Goal: Task Accomplishment & Management: Complete application form

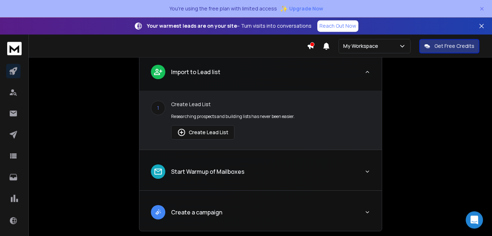
scroll to position [114, 0]
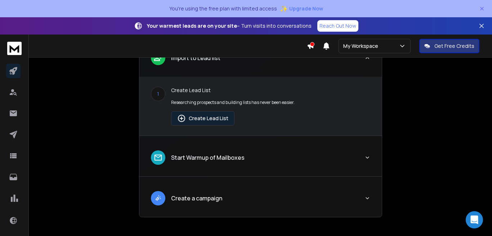
click at [195, 117] on button "Create Lead List" at bounding box center [202, 118] width 63 height 14
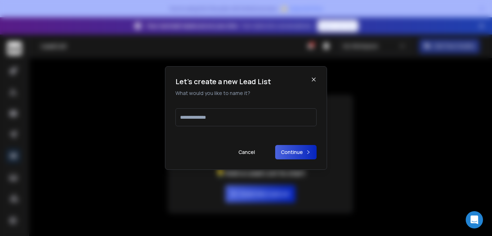
click at [224, 117] on input at bounding box center [245, 117] width 141 height 18
type input "****"
click at [296, 152] on button "Continue" at bounding box center [295, 152] width 41 height 14
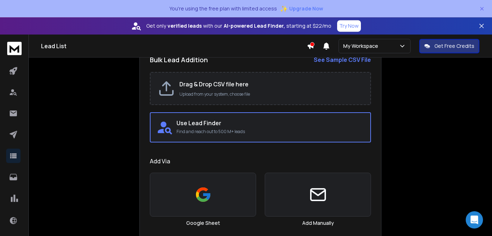
scroll to position [46, 0]
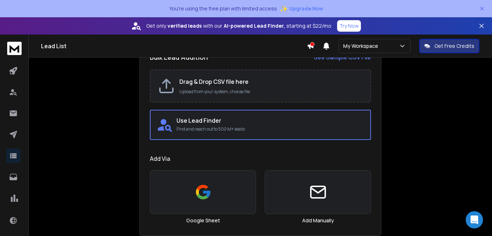
click at [212, 136] on div "Use Lead Finder Find and reach out to 500 M+ leads" at bounding box center [260, 125] width 221 height 30
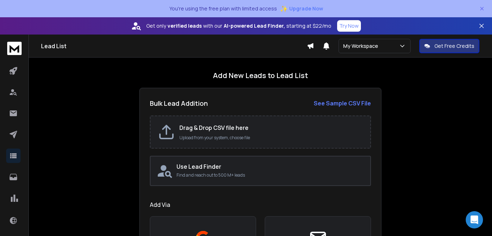
scroll to position [46, 0]
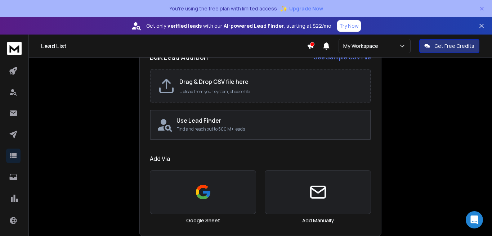
click at [203, 89] on p "Upload from your system, choose file" at bounding box center [271, 92] width 184 height 6
click at [196, 78] on h2 "Drag & Drop CSV file here" at bounding box center [271, 81] width 184 height 9
type input "**********"
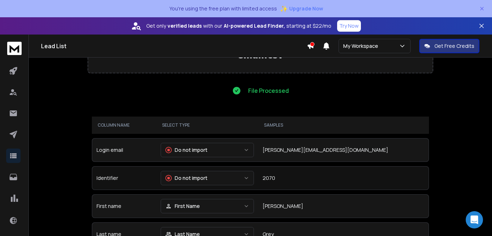
scroll to position [142, 0]
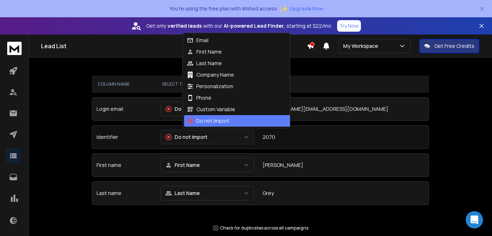
click at [249, 138] on icon "button" at bounding box center [246, 137] width 6 height 6
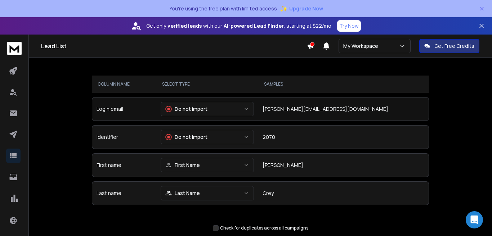
click at [249, 111] on icon "button" at bounding box center [246, 109] width 6 height 6
click at [254, 142] on button "Do not import" at bounding box center [207, 137] width 93 height 14
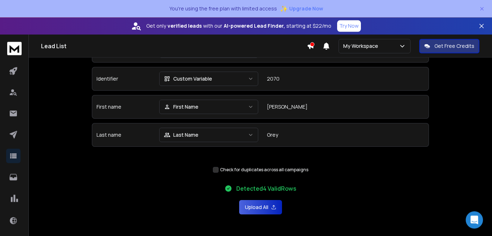
scroll to position [202, 0]
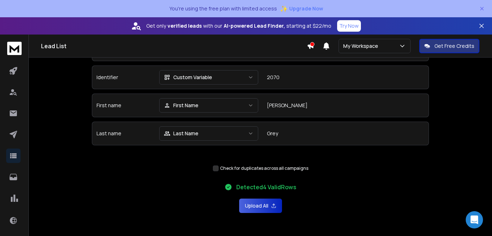
click at [218, 170] on button "Check for duplicates across all campaigns" at bounding box center [216, 169] width 6 height 6
type button "on"
click at [275, 211] on button "Upload All" at bounding box center [260, 206] width 43 height 14
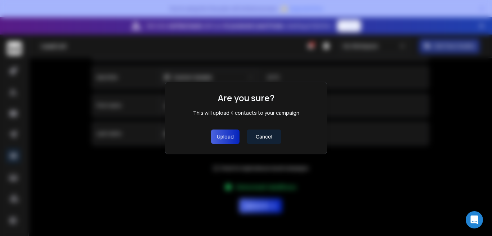
click at [222, 140] on button "Upload" at bounding box center [225, 137] width 28 height 14
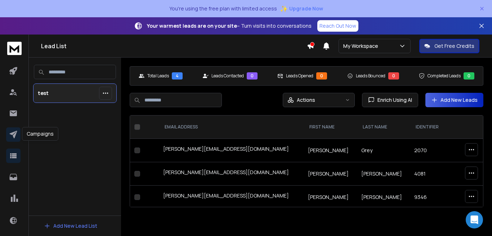
click at [13, 135] on icon at bounding box center [13, 135] width 8 height 8
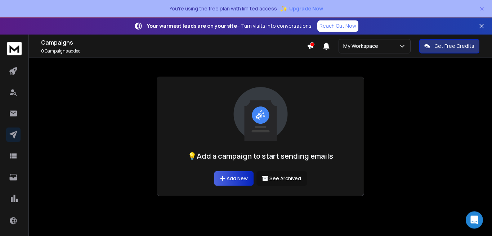
scroll to position [72, 0]
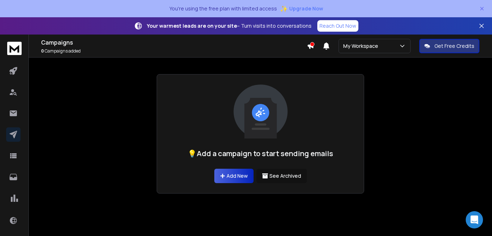
click at [226, 176] on link "Add New" at bounding box center [233, 176] width 39 height 14
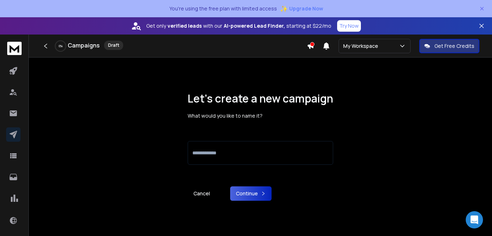
click at [224, 158] on input at bounding box center [260, 153] width 145 height 24
type input "****"
click at [257, 197] on button "Continue" at bounding box center [250, 194] width 41 height 14
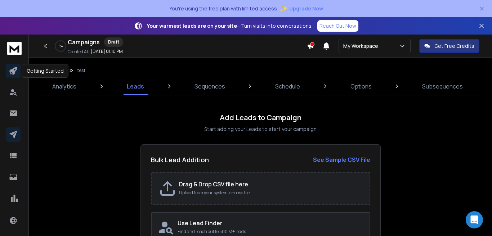
click at [12, 77] on link at bounding box center [13, 71] width 14 height 14
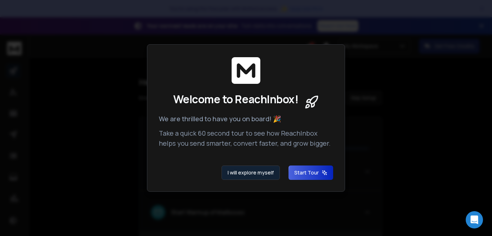
click at [258, 177] on button "I will explore myself" at bounding box center [250, 173] width 58 height 14
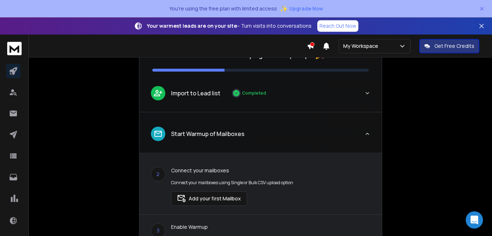
scroll to position [82, 0]
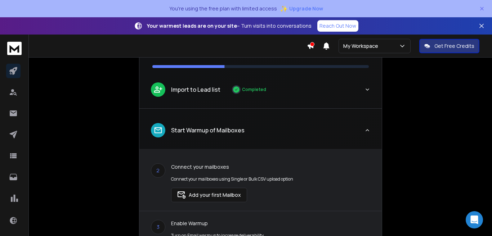
click at [282, 133] on button "Start Warmup of Mailboxes" at bounding box center [260, 133] width 242 height 32
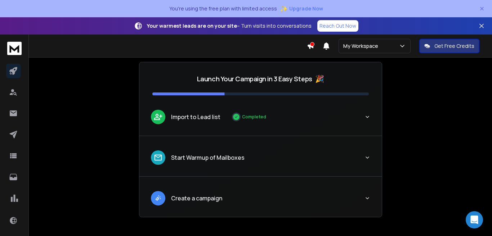
scroll to position [55, 0]
click at [284, 161] on button "Start Warmup of Mailboxes" at bounding box center [260, 161] width 242 height 32
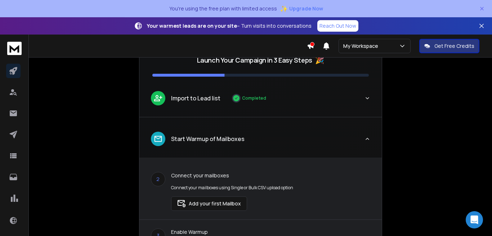
scroll to position [0, 0]
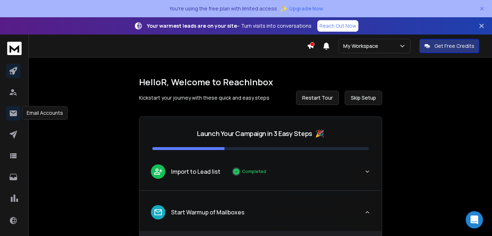
click at [15, 117] on link at bounding box center [13, 113] width 14 height 14
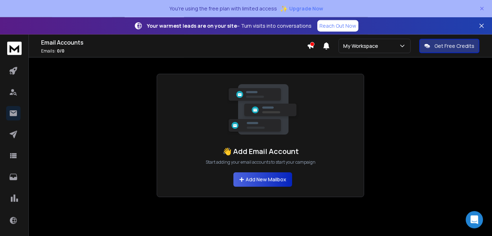
scroll to position [29, 0]
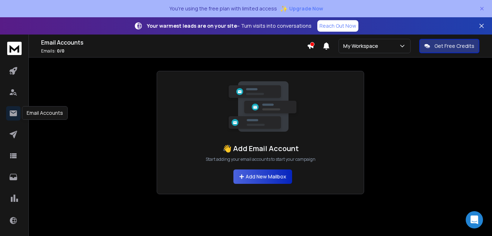
click at [139, 150] on div "👋 Add Email Account Start adding your email accounts to start your campaign Add…" at bounding box center [260, 133] width 440 height 124
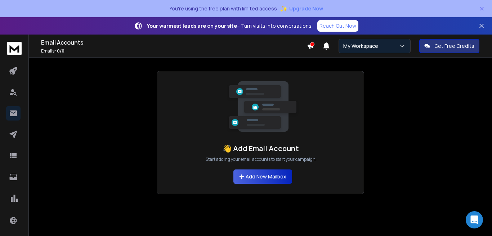
click at [376, 43] on p "My Workspace" at bounding box center [362, 45] width 38 height 7
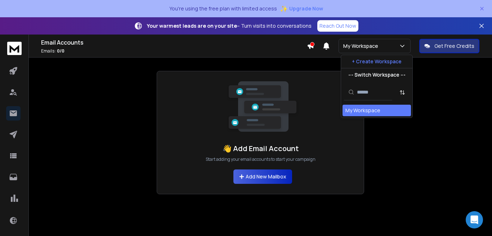
click at [389, 156] on div "👋 Add Email Account Start adding your email accounts to start your campaign Add…" at bounding box center [260, 133] width 440 height 124
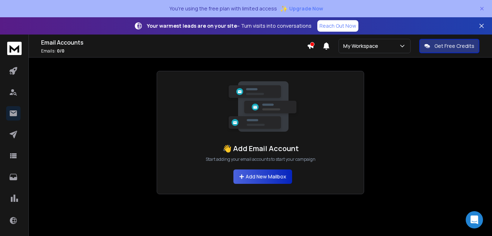
click at [14, 54] on img at bounding box center [14, 48] width 14 height 13
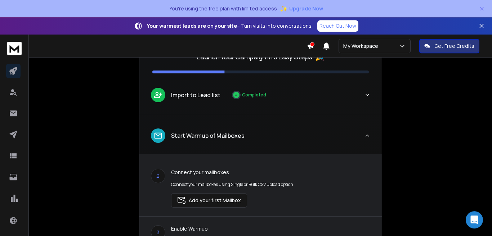
scroll to position [82, 0]
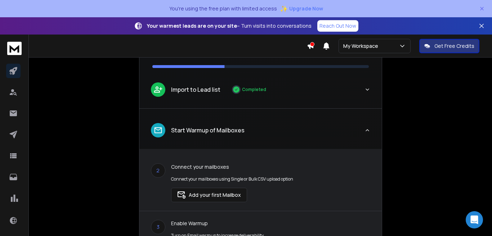
click at [175, 133] on p "Start Warmup of Mailboxes" at bounding box center [207, 130] width 73 height 9
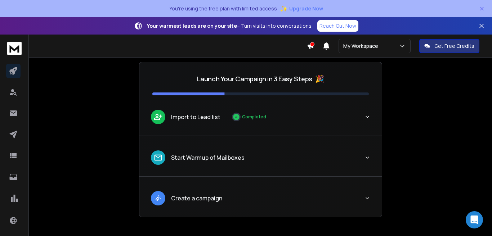
click at [297, 161] on button "Start Warmup of Mailboxes" at bounding box center [260, 161] width 242 height 32
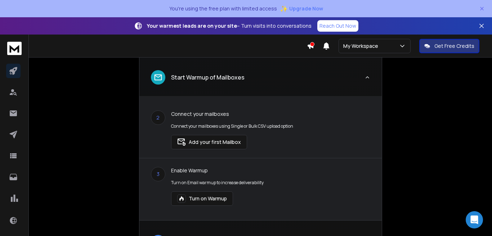
scroll to position [137, 0]
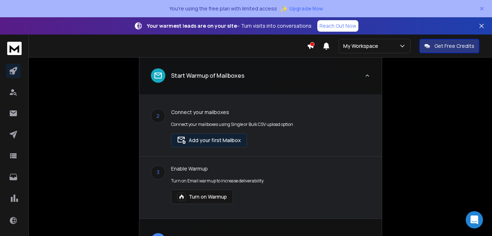
click at [233, 143] on button "Add your first Mailbox" at bounding box center [209, 140] width 76 height 14
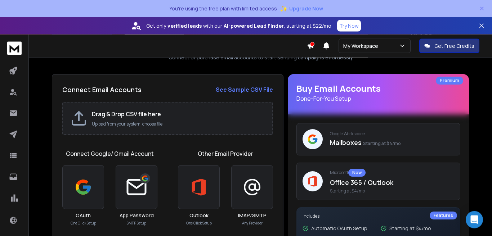
scroll to position [53, 0]
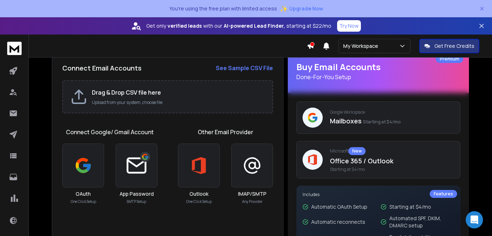
click at [93, 172] on div at bounding box center [83, 166] width 42 height 44
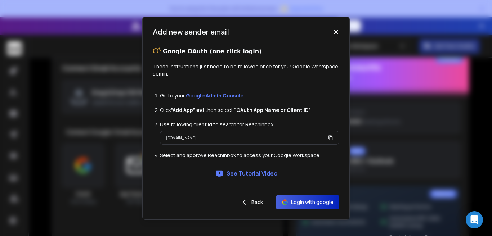
click at [333, 139] on icon at bounding box center [330, 137] width 5 height 5
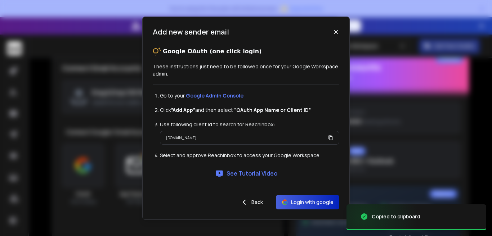
click at [311, 206] on button "Login with google" at bounding box center [307, 202] width 63 height 14
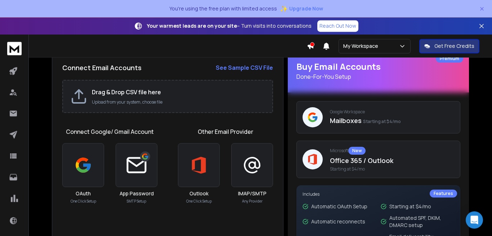
scroll to position [53, 0]
click at [190, 169] on div at bounding box center [199, 166] width 18 height 20
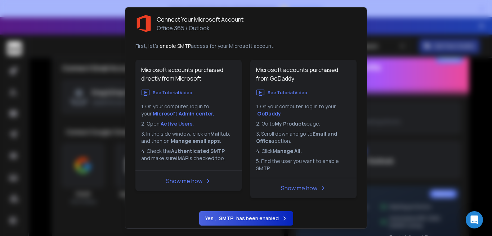
scroll to position [0, 0]
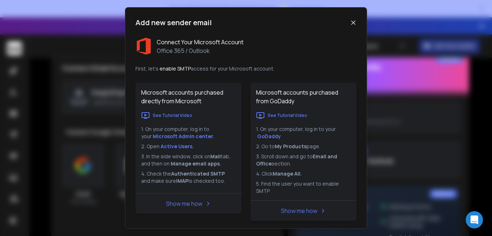
click at [353, 20] on icon at bounding box center [353, 22] width 6 height 6
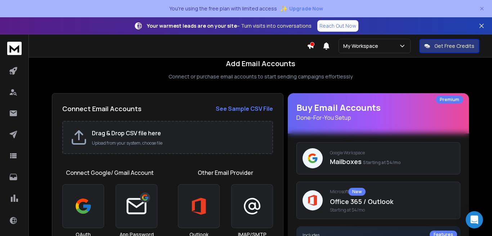
scroll to position [12, 0]
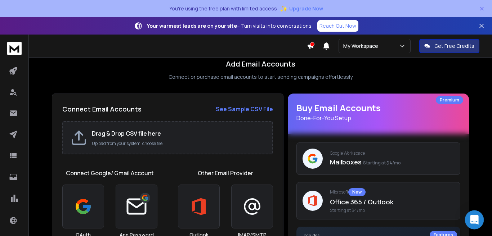
click at [475, 220] on icon "Open Intercom Messenger" at bounding box center [474, 219] width 8 height 9
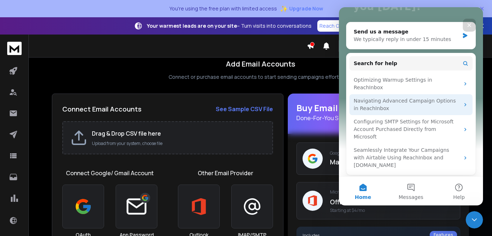
scroll to position [99, 0]
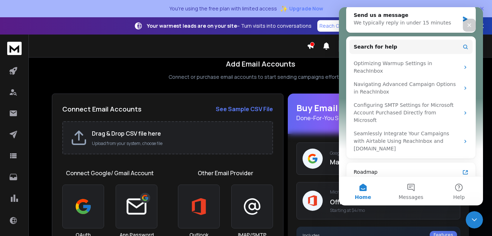
click at [469, 27] on icon "Close" at bounding box center [469, 25] width 6 height 6
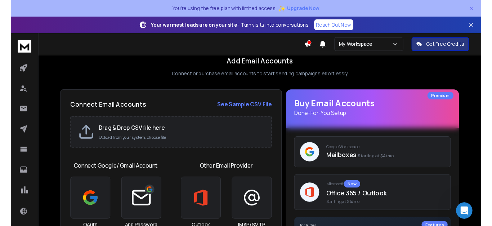
scroll to position [0, 0]
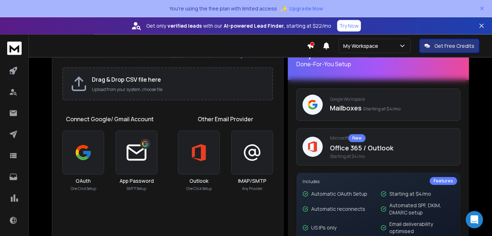
scroll to position [94, 0]
